Goal: Check status

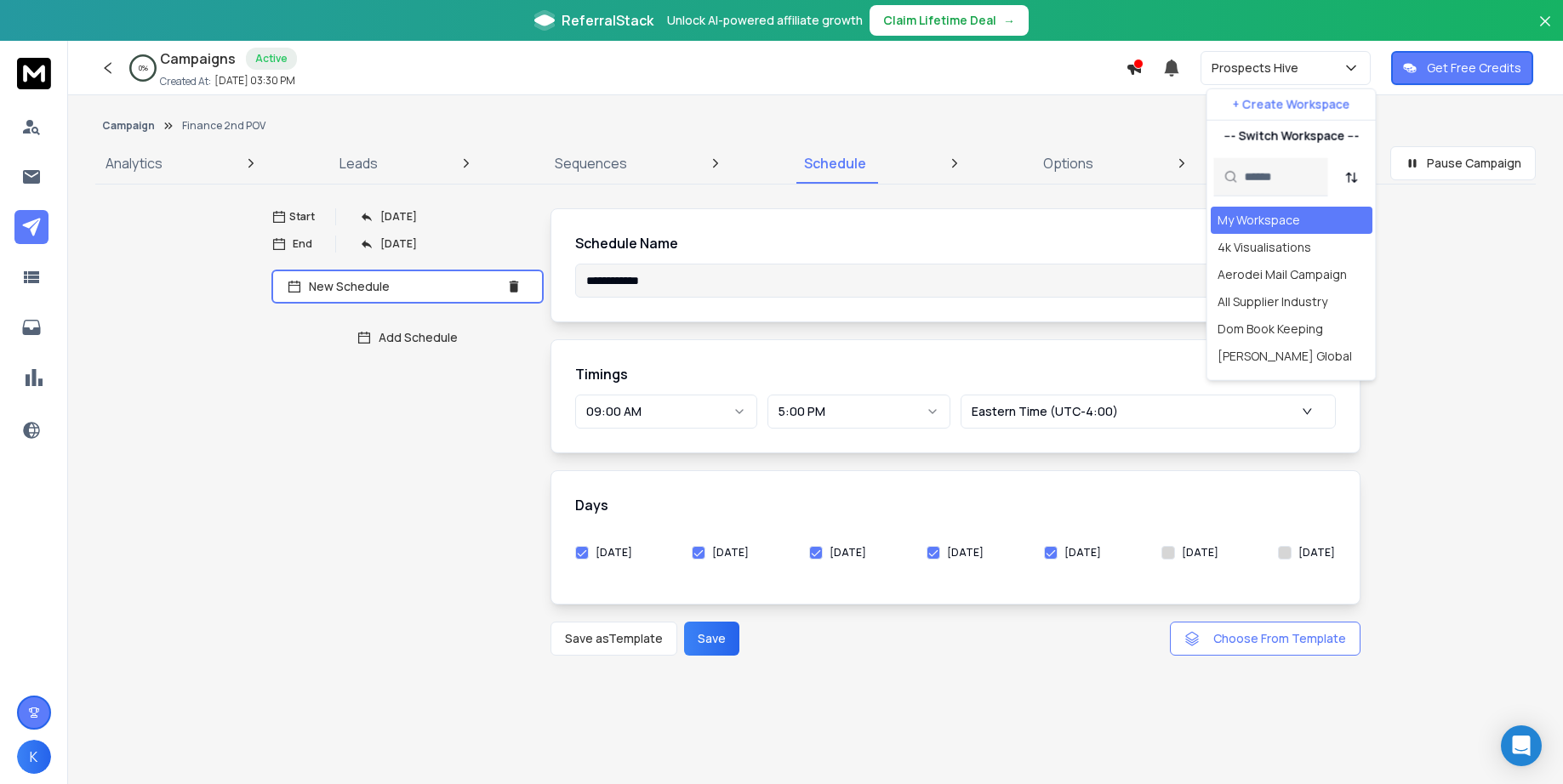
select select "********"
click at [21, 229] on icon at bounding box center [31, 227] width 21 height 21
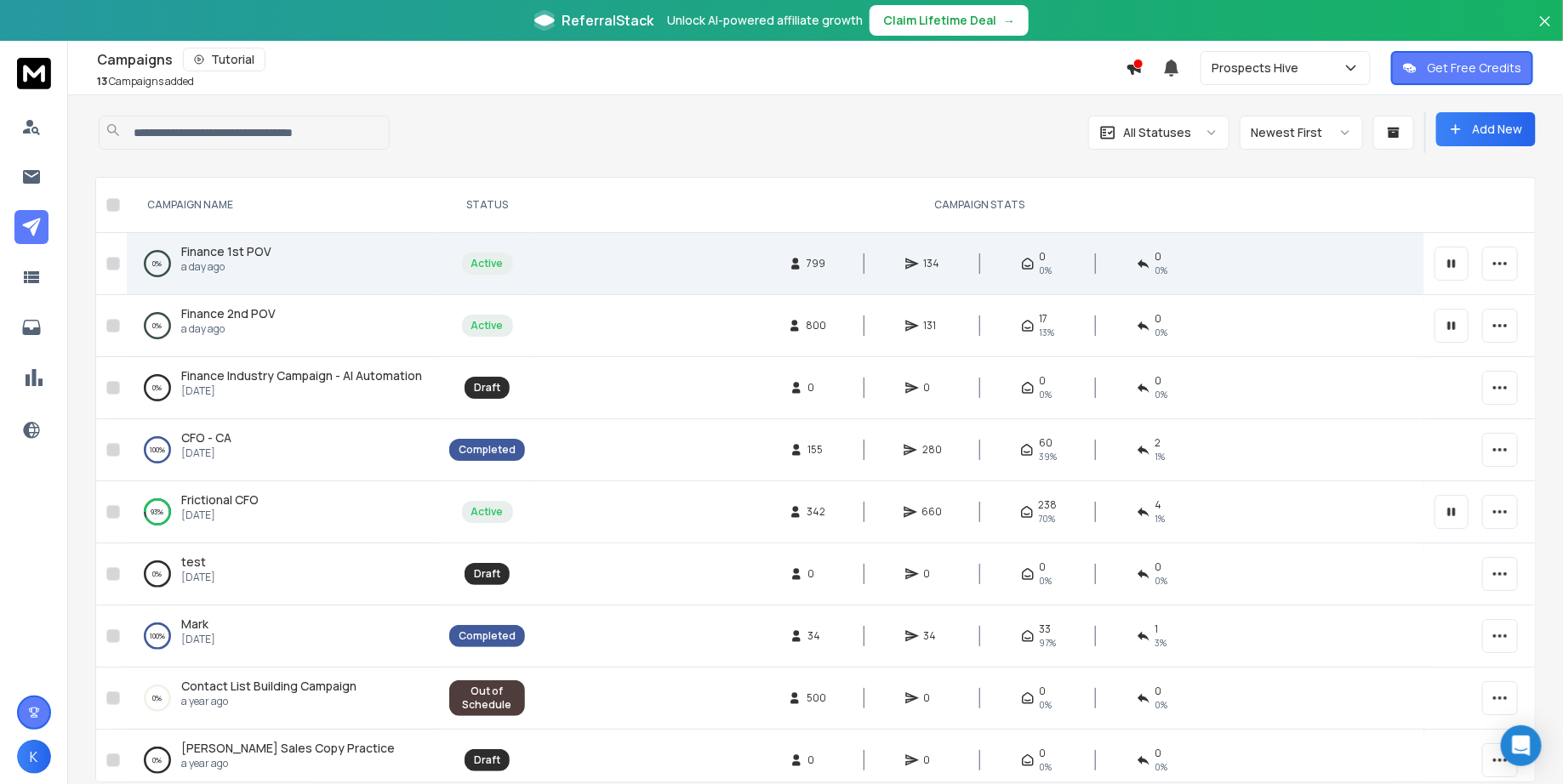
click at [881, 271] on div "799 134 0 0 % 0 0 %" at bounding box center [980, 263] width 426 height 27
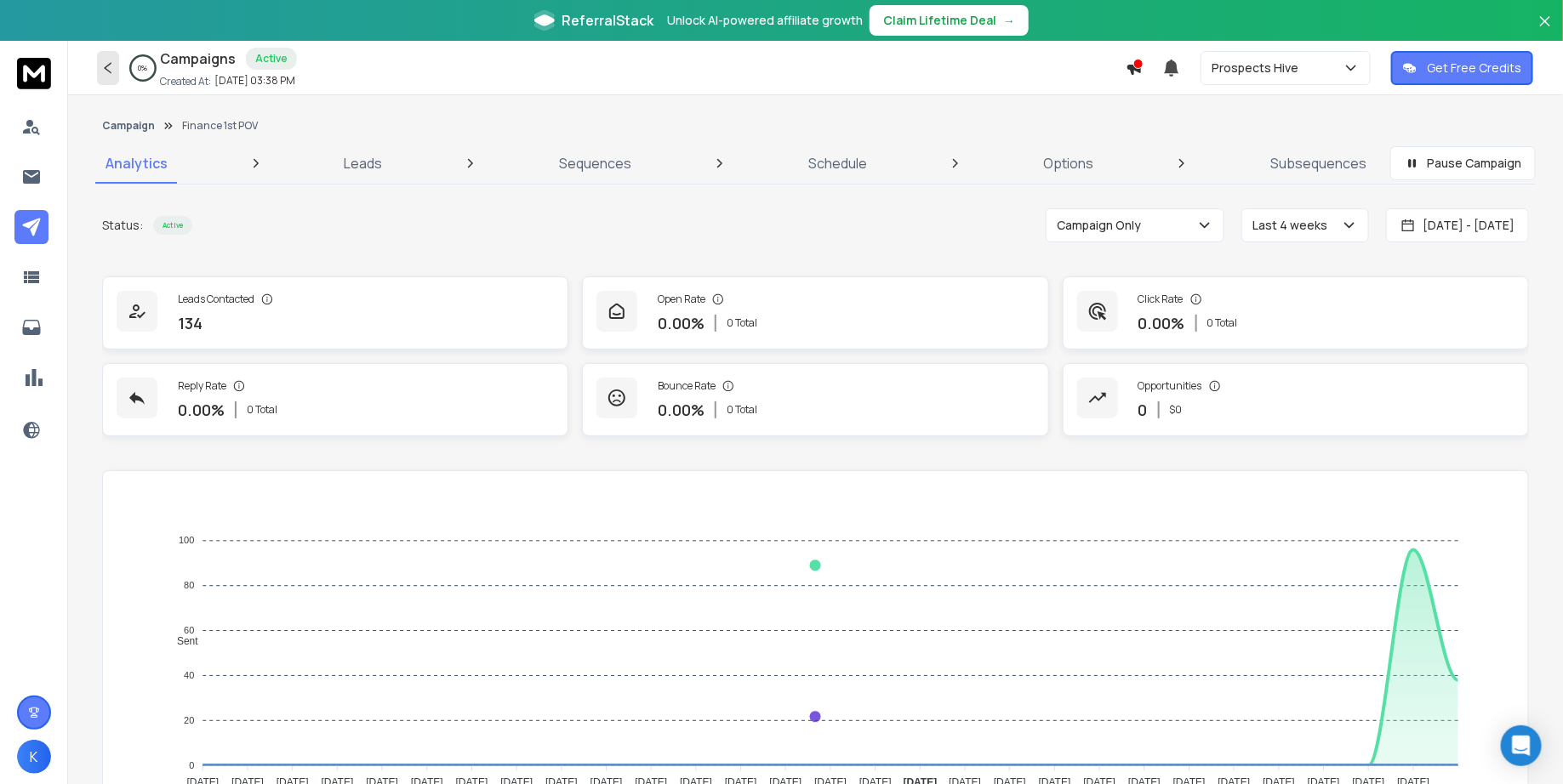
click at [109, 72] on icon at bounding box center [107, 68] width 7 height 11
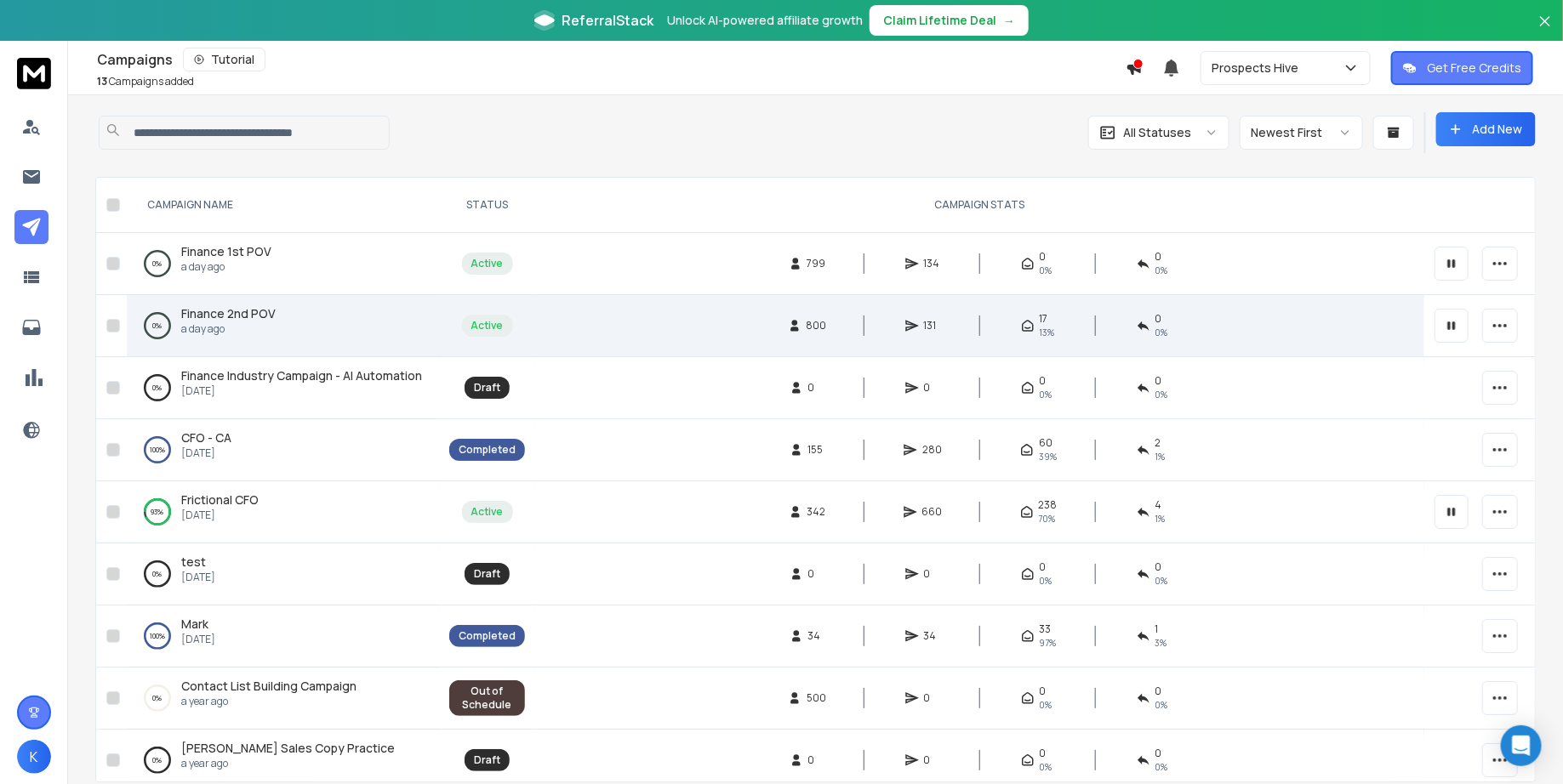
click at [628, 332] on div "800 131 17 13 % 0 0 %" at bounding box center [980, 325] width 869 height 27
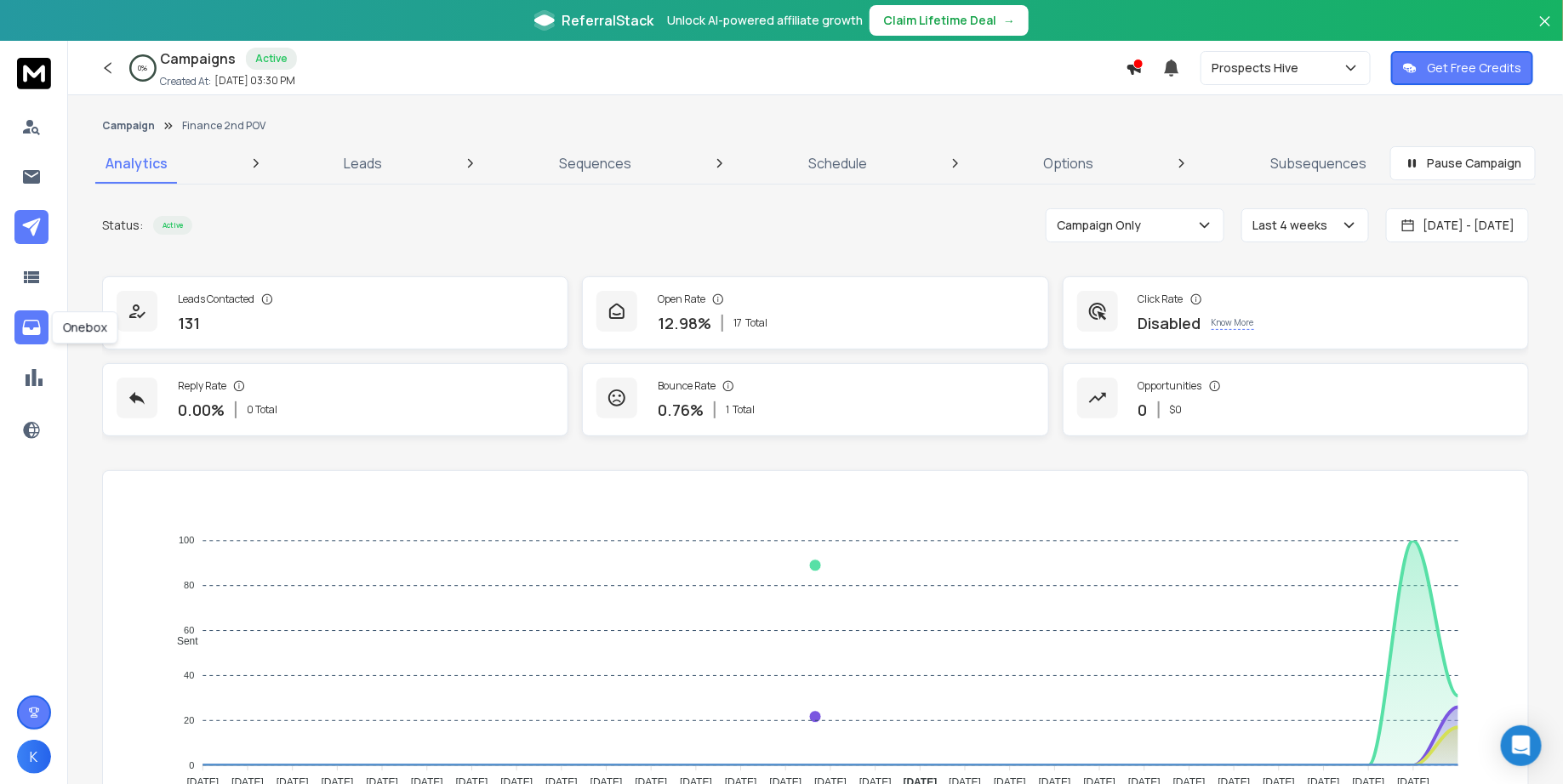
click at [17, 318] on link at bounding box center [31, 327] width 34 height 34
